Goal: Task Accomplishment & Management: Complete application form

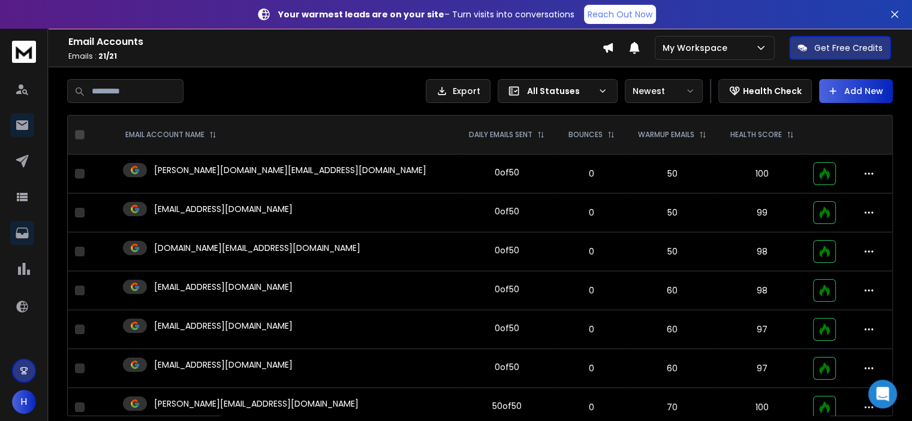
click at [23, 239] on icon at bounding box center [22, 233] width 14 height 14
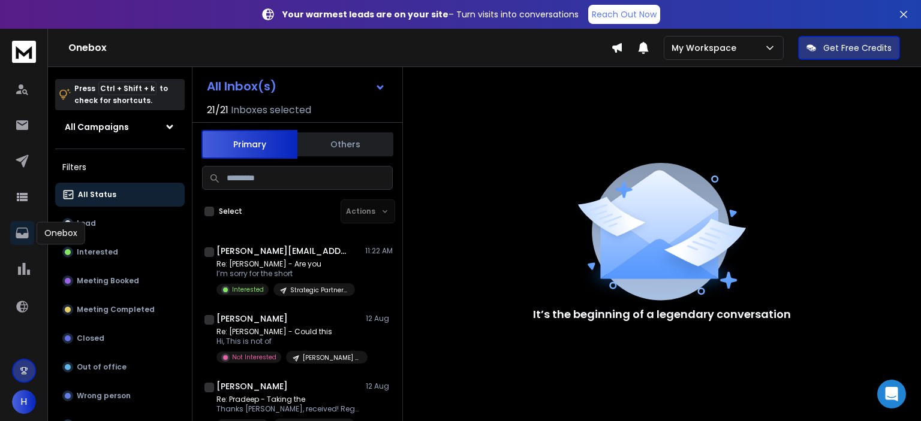
click at [33, 160] on link at bounding box center [22, 161] width 24 height 24
click at [22, 159] on icon at bounding box center [22, 161] width 13 height 13
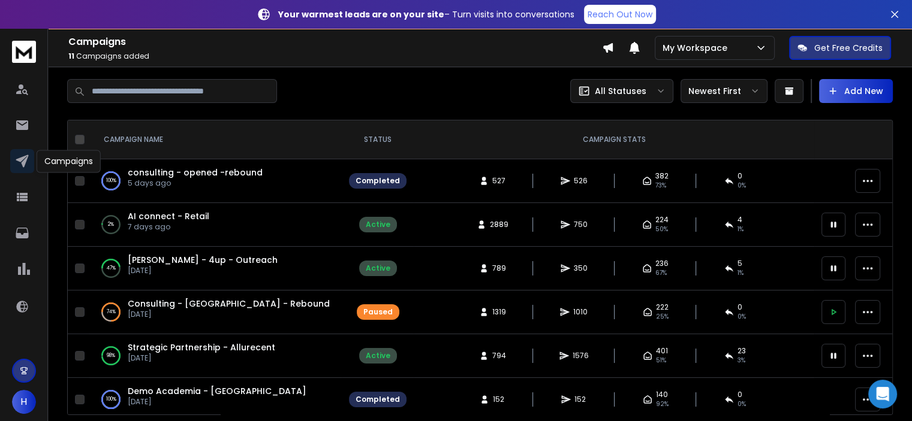
click at [26, 159] on icon at bounding box center [22, 161] width 13 height 13
click at [845, 93] on button "Add New" at bounding box center [856, 91] width 74 height 24
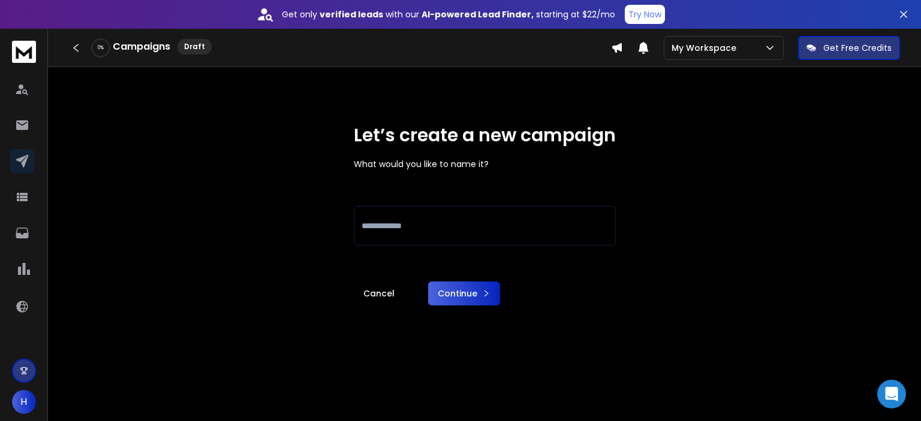
click at [429, 227] on input at bounding box center [485, 226] width 262 height 40
type input "**********"
click at [450, 288] on button "Continue" at bounding box center [464, 294] width 72 height 24
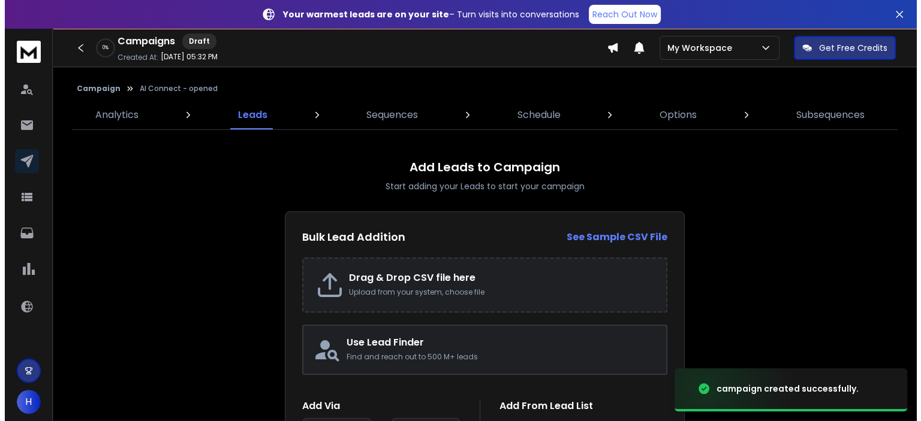
scroll to position [122, 0]
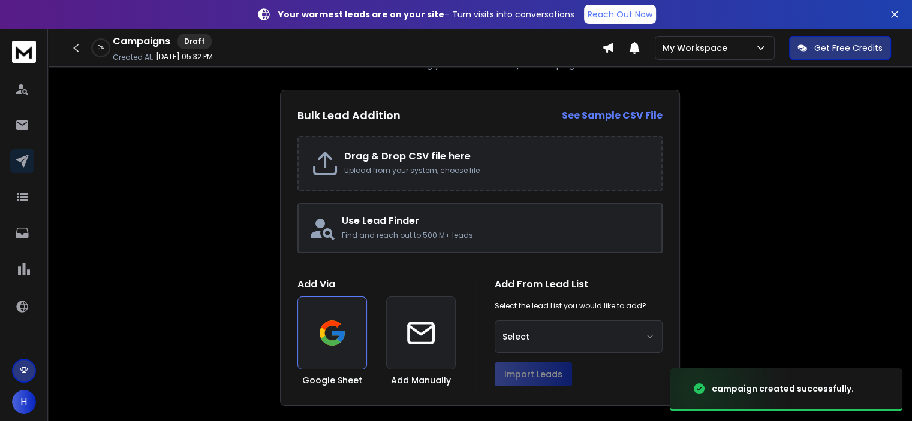
click at [303, 330] on div at bounding box center [332, 333] width 70 height 73
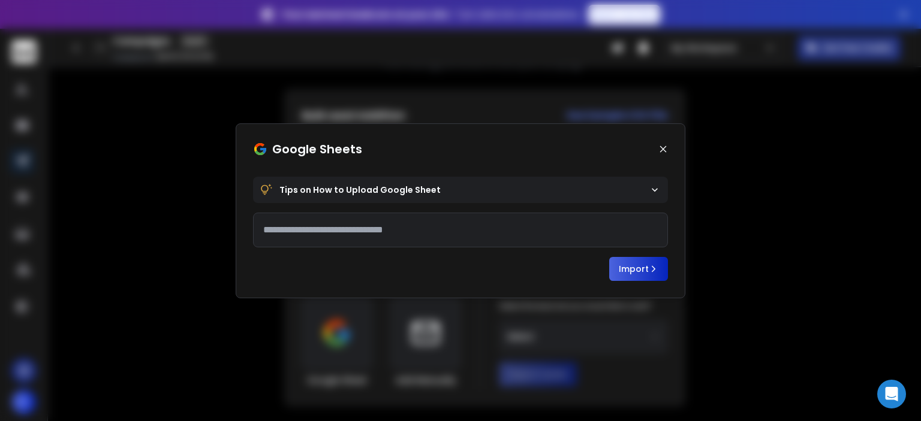
click at [472, 242] on input at bounding box center [460, 230] width 415 height 35
paste input "**********"
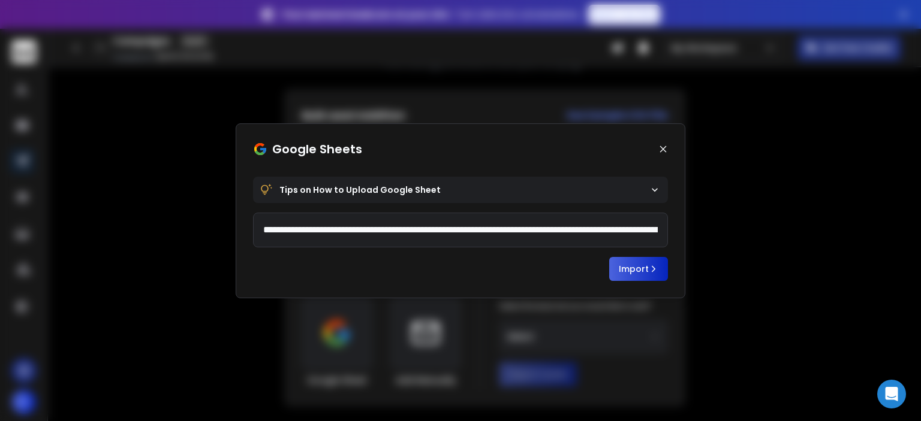
scroll to position [0, 260]
type input "**********"
click at [625, 270] on button "Import" at bounding box center [638, 269] width 59 height 24
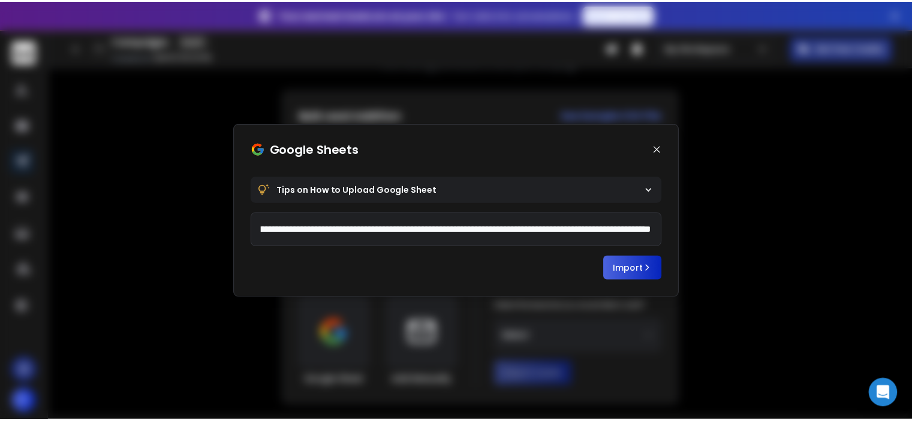
scroll to position [0, 0]
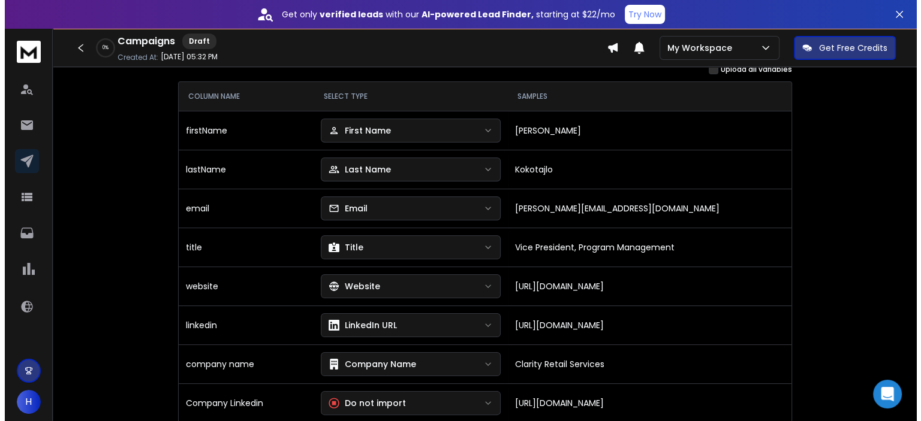
scroll to position [295, 0]
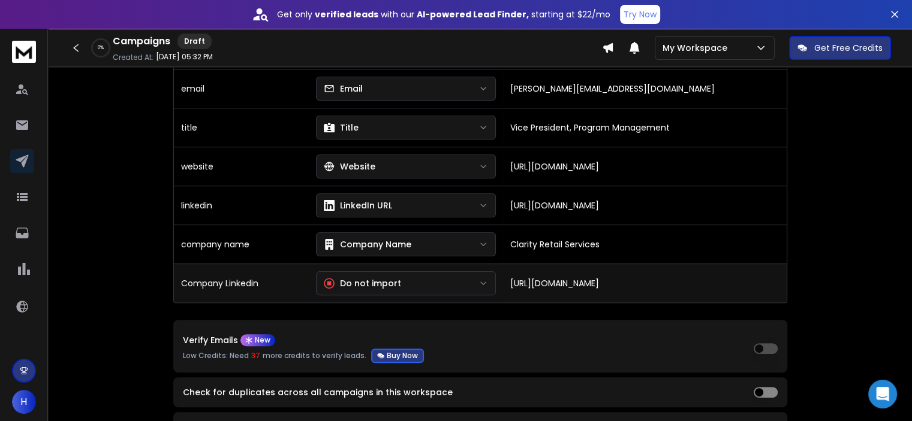
click at [473, 295] on button "Do not import" at bounding box center [405, 283] width 179 height 24
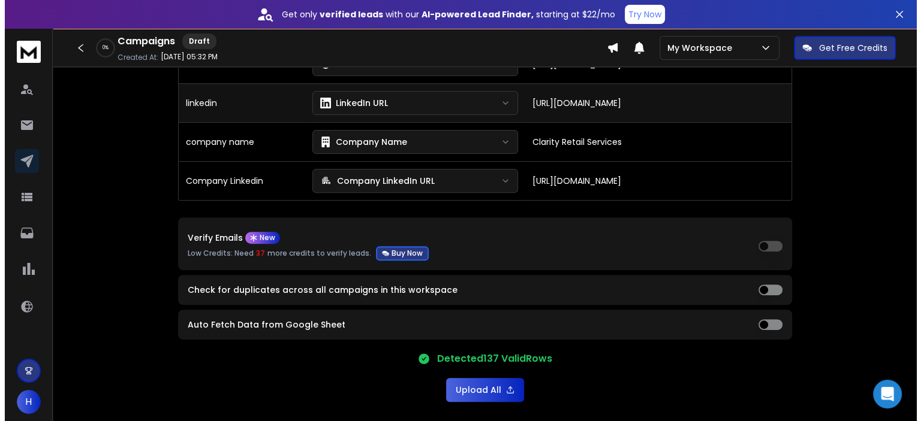
scroll to position [415, 0]
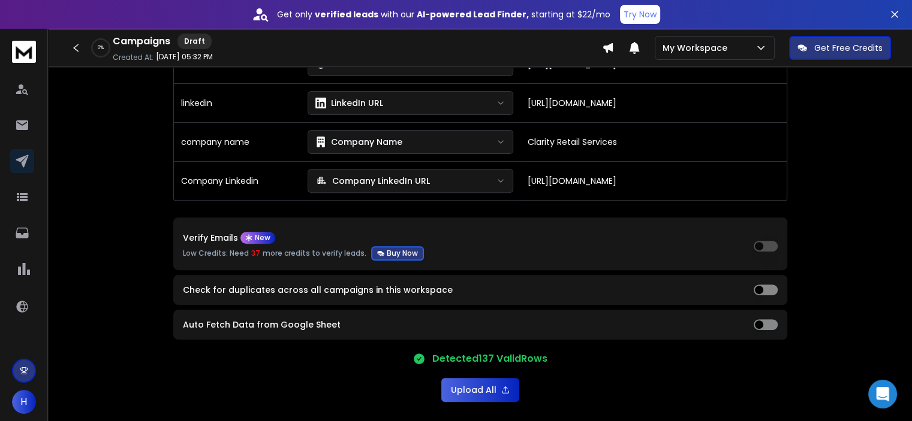
click at [471, 391] on button "Upload All" at bounding box center [480, 390] width 78 height 24
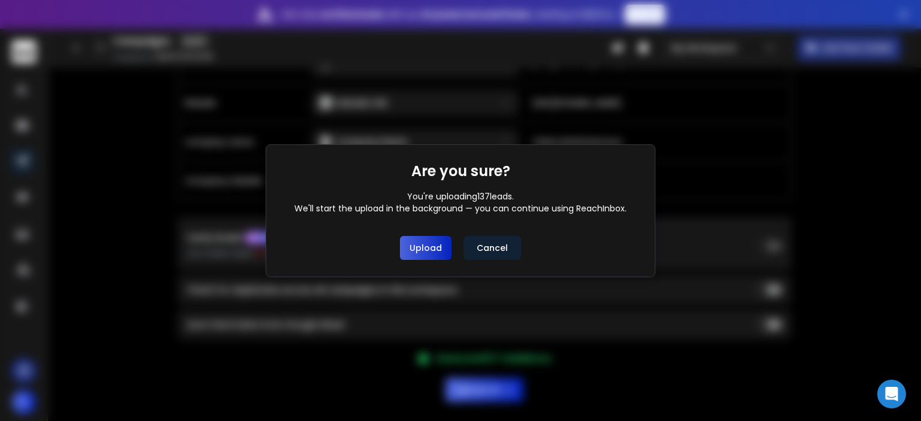
click at [433, 252] on button "Upload" at bounding box center [426, 248] width 52 height 24
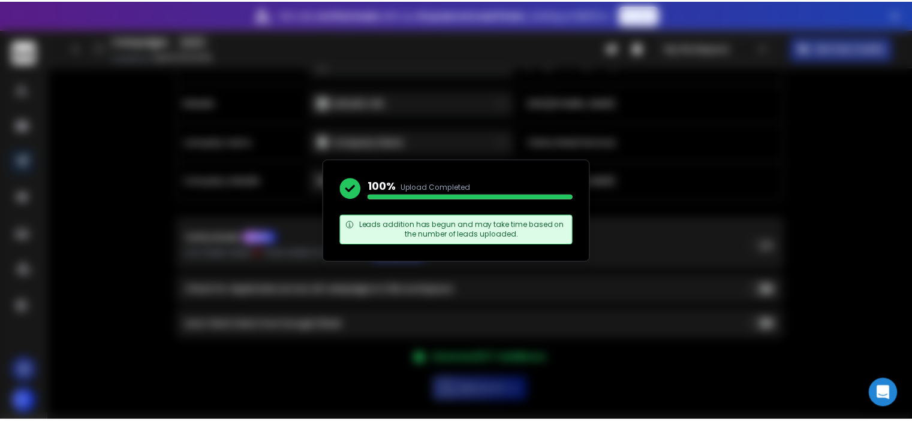
scroll to position [379, 0]
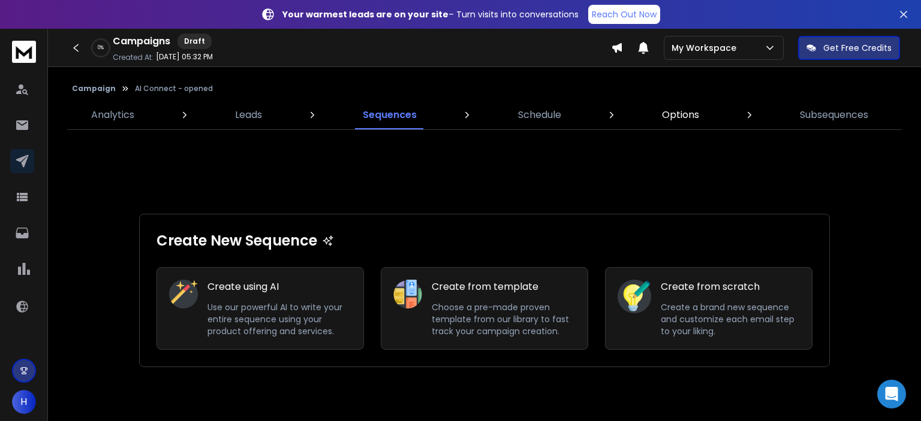
click at [698, 112] on link "Options" at bounding box center [680, 115] width 52 height 29
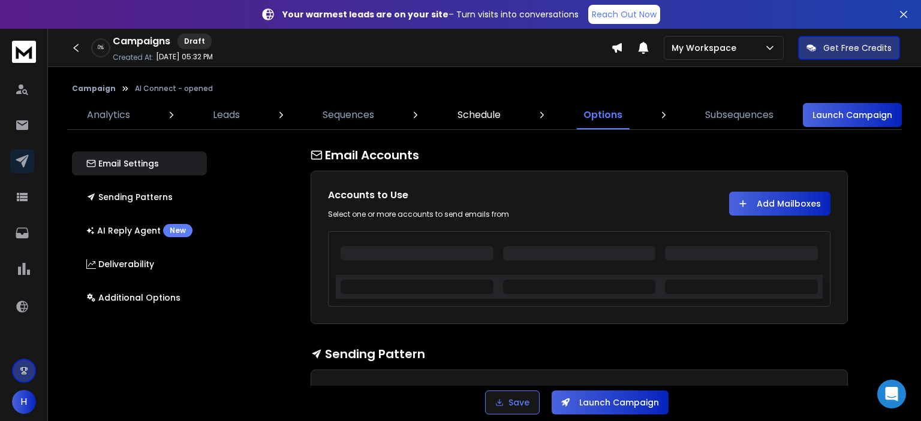
type input "****"
click at [491, 120] on p "Schedule" at bounding box center [478, 115] width 43 height 14
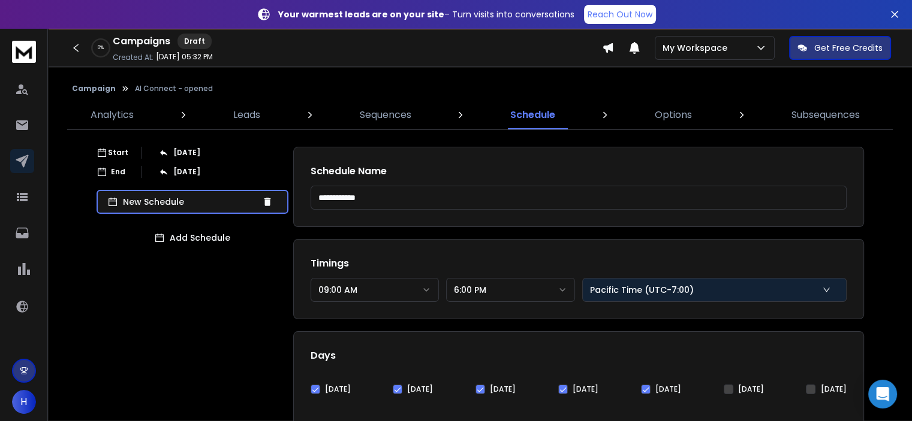
click at [826, 287] on icon "button" at bounding box center [826, 290] width 25 height 8
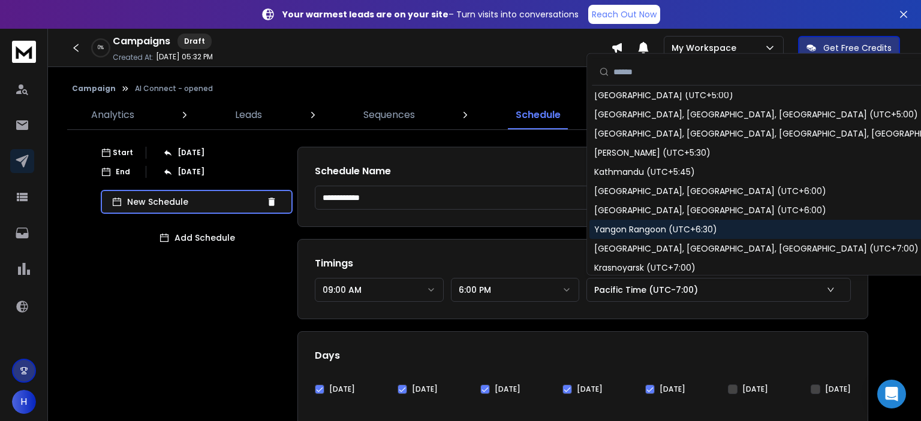
scroll to position [959, 0]
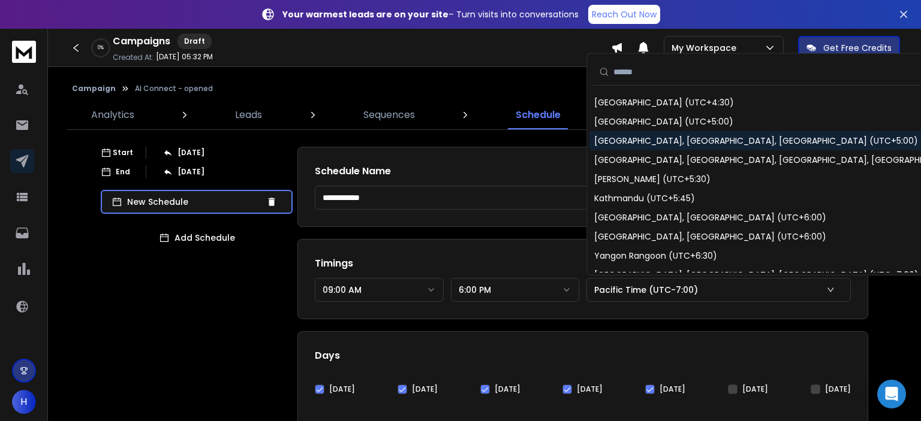
click at [720, 146] on div "[GEOGRAPHIC_DATA], [GEOGRAPHIC_DATA], [GEOGRAPHIC_DATA] (UTC+5:00)" at bounding box center [756, 141] width 324 height 12
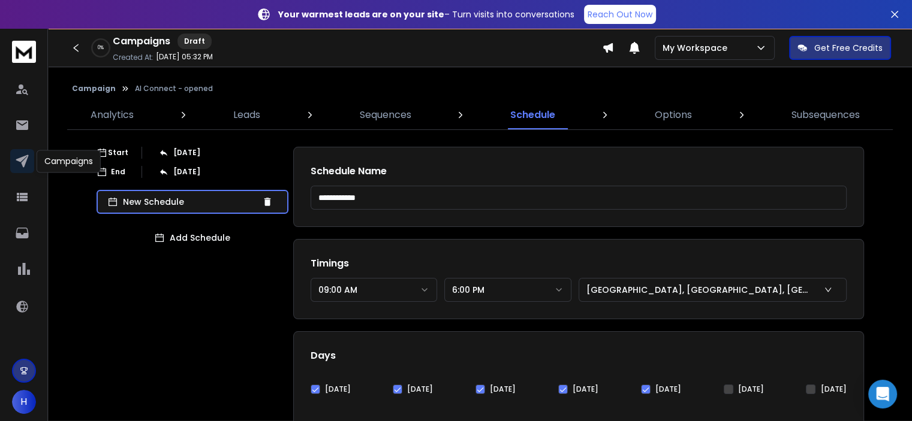
click at [29, 162] on icon at bounding box center [22, 161] width 14 height 14
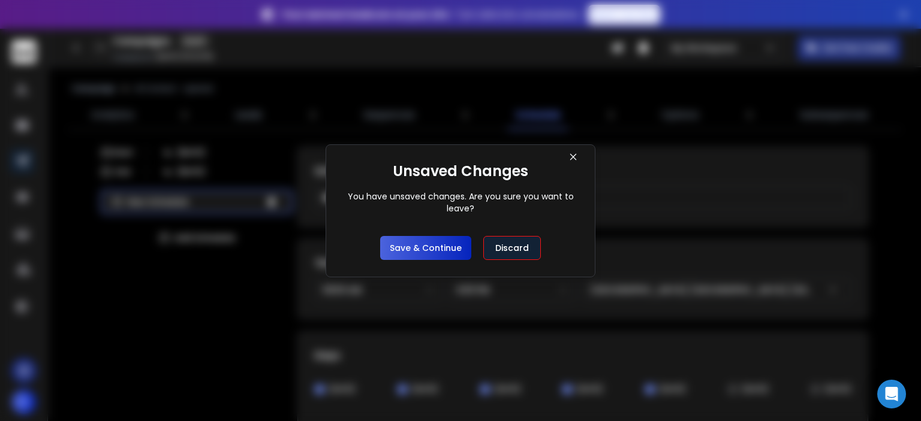
click at [437, 249] on button "Save & Continue" at bounding box center [425, 248] width 91 height 24
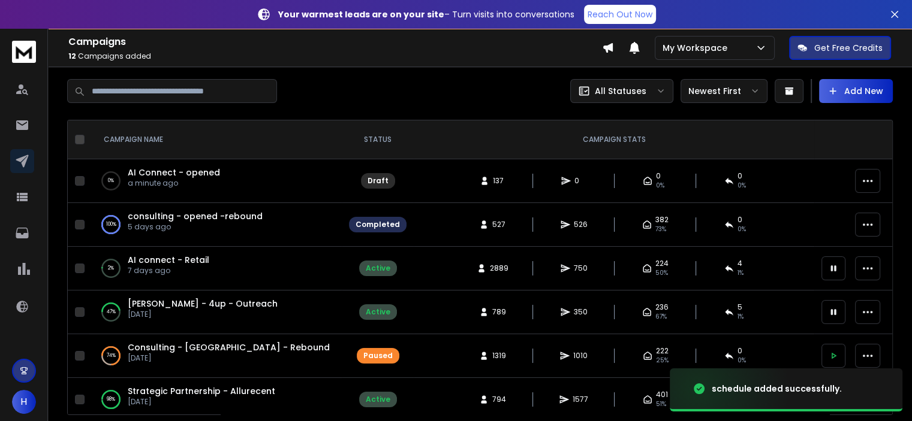
click at [176, 255] on span "AI connect - Retail" at bounding box center [169, 260] width 82 height 12
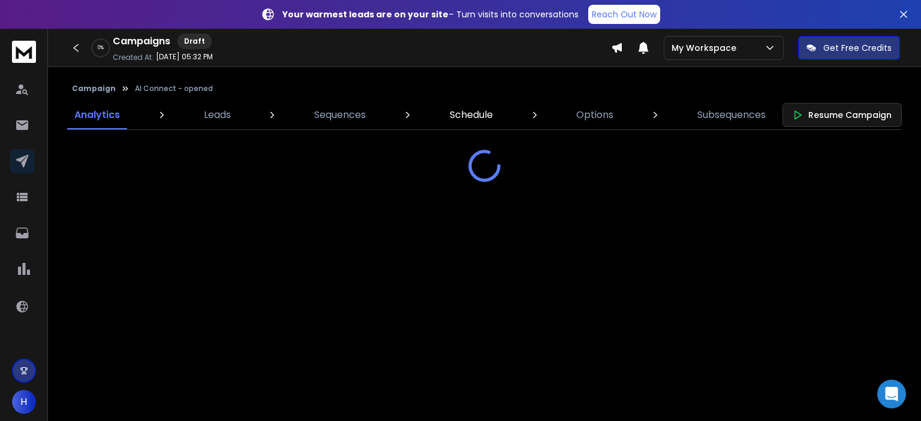
click at [451, 117] on p "Schedule" at bounding box center [470, 115] width 43 height 14
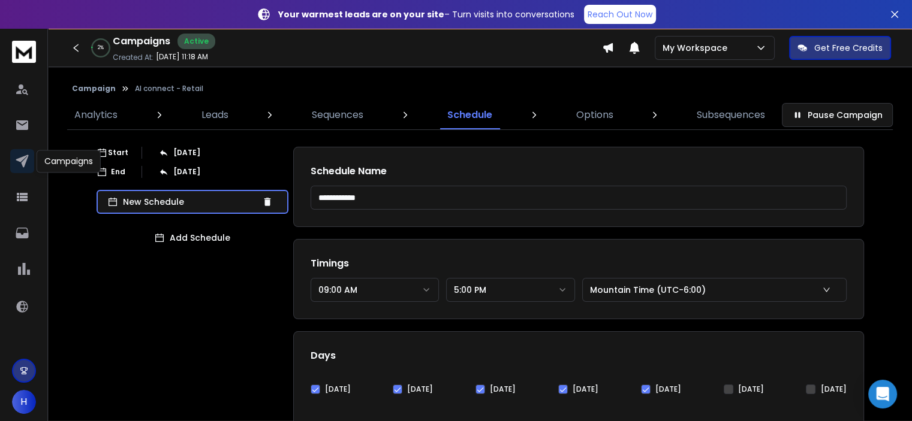
click at [20, 160] on icon at bounding box center [22, 161] width 13 height 13
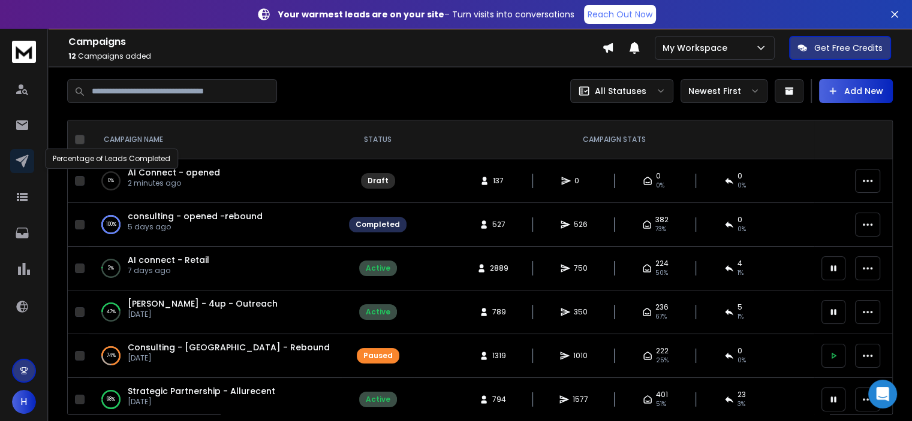
click at [167, 165] on div "Percentage of Leads Completed" at bounding box center [111, 159] width 133 height 20
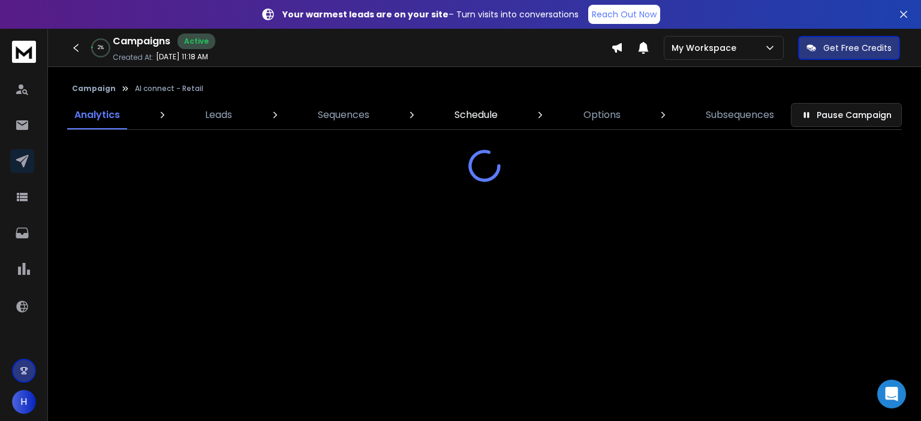
click at [482, 115] on div "Analytics Leads Sequences Schedule Options Subsequences" at bounding box center [424, 115] width 714 height 29
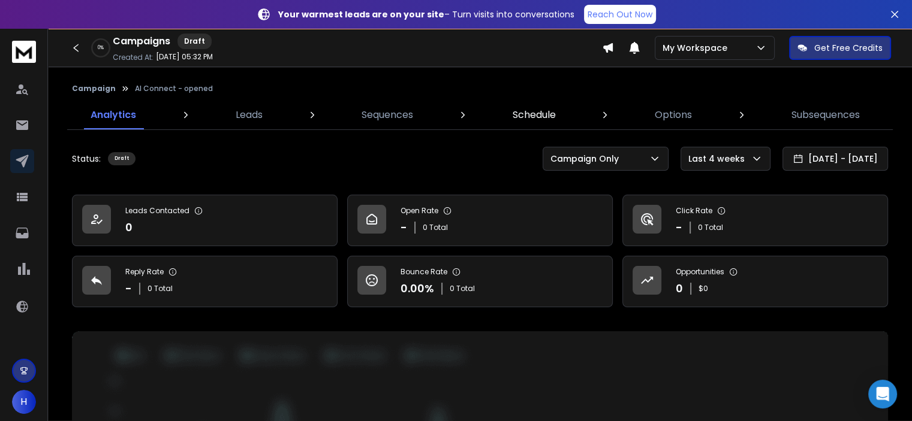
click at [535, 115] on p "Schedule" at bounding box center [533, 115] width 43 height 14
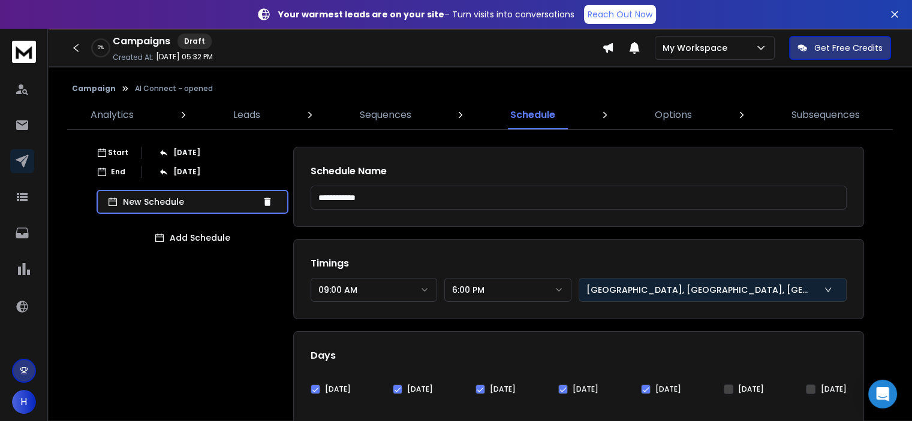
click at [829, 286] on icon "button" at bounding box center [827, 290] width 20 height 8
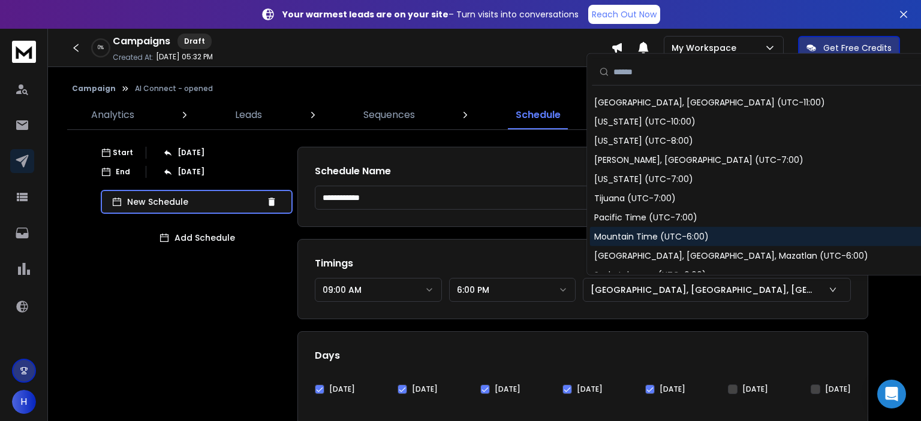
click at [644, 237] on div "Mountain Time (UTC-6:00)" at bounding box center [651, 237] width 114 height 12
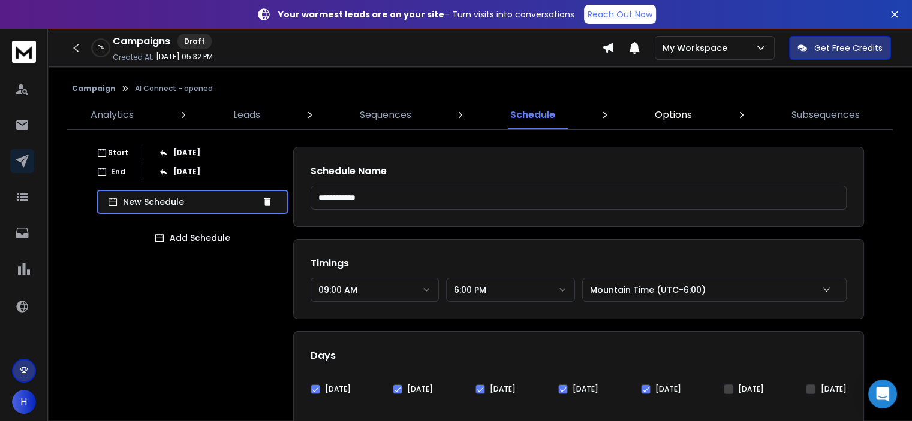
click at [654, 110] on p "Options" at bounding box center [672, 115] width 37 height 14
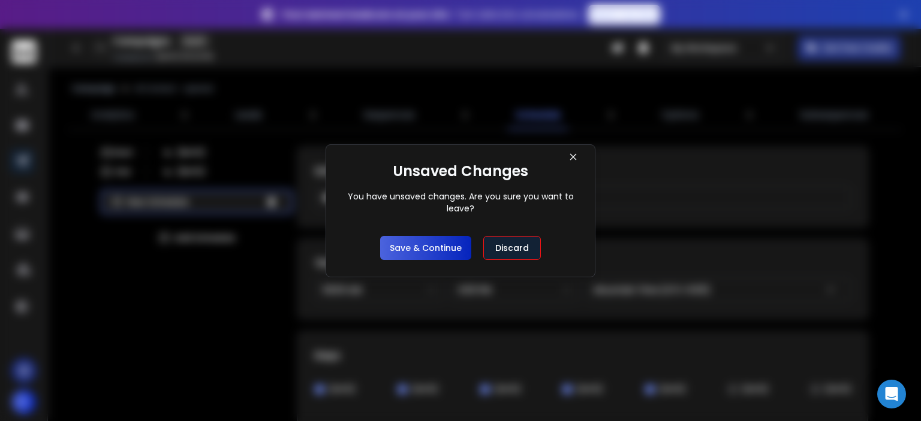
click at [443, 246] on button "Save & Continue" at bounding box center [425, 248] width 91 height 24
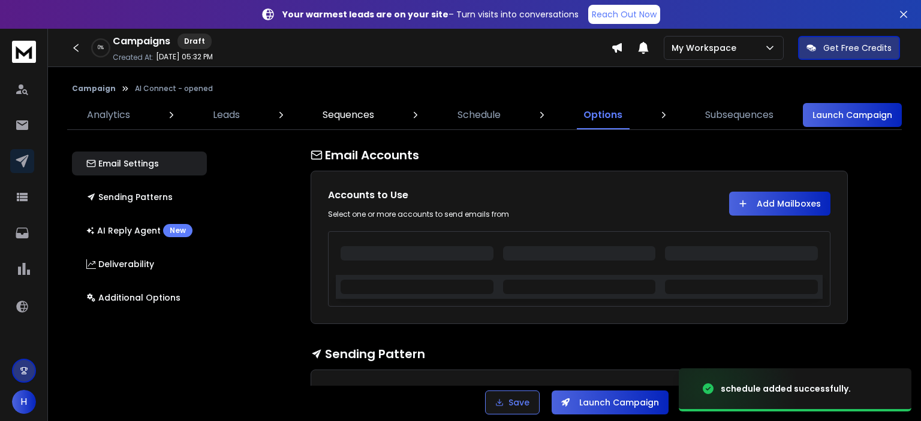
click at [358, 122] on link "Sequences" at bounding box center [348, 115] width 66 height 29
